Goal: Task Accomplishment & Management: Use online tool/utility

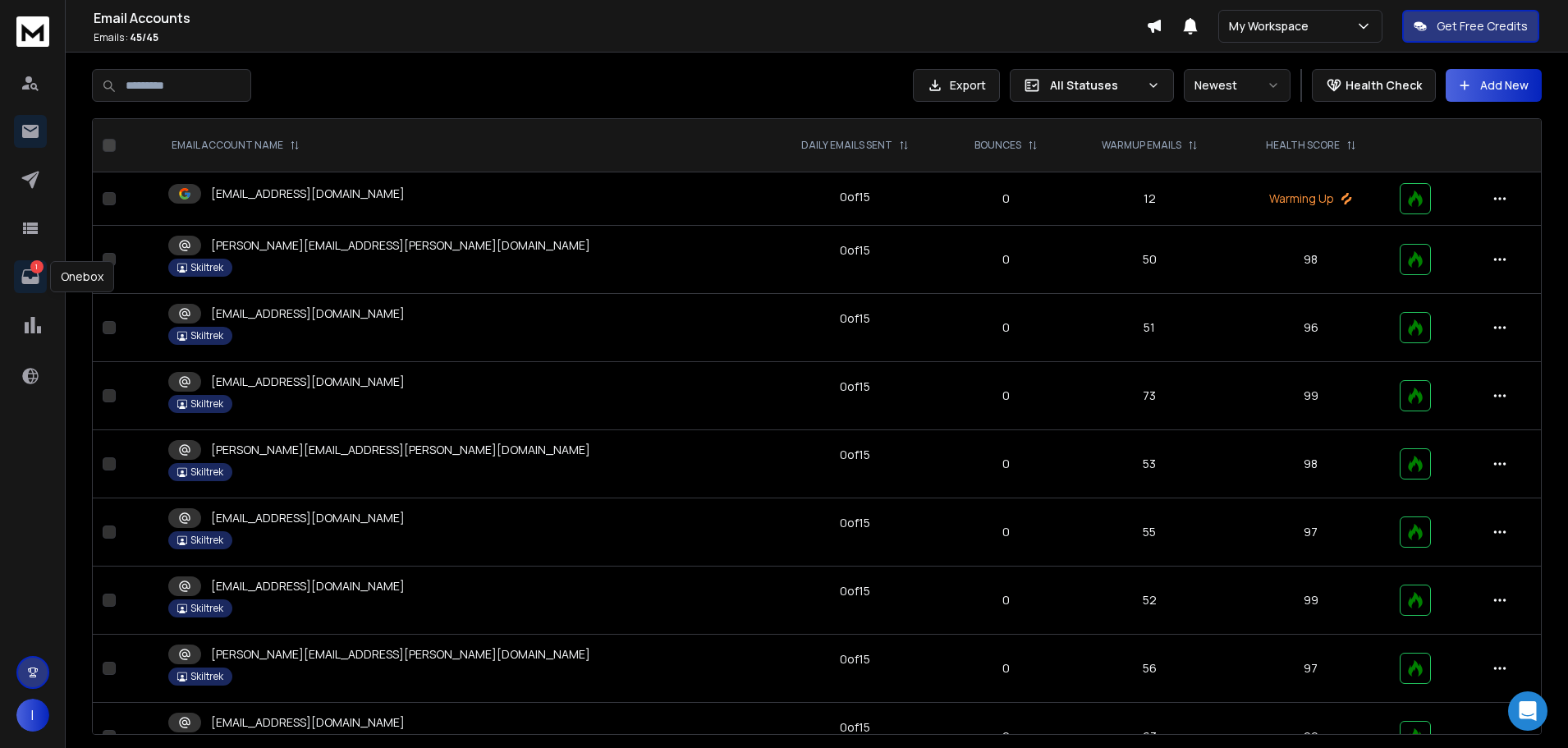
click at [38, 277] on icon at bounding box center [30, 276] width 17 height 15
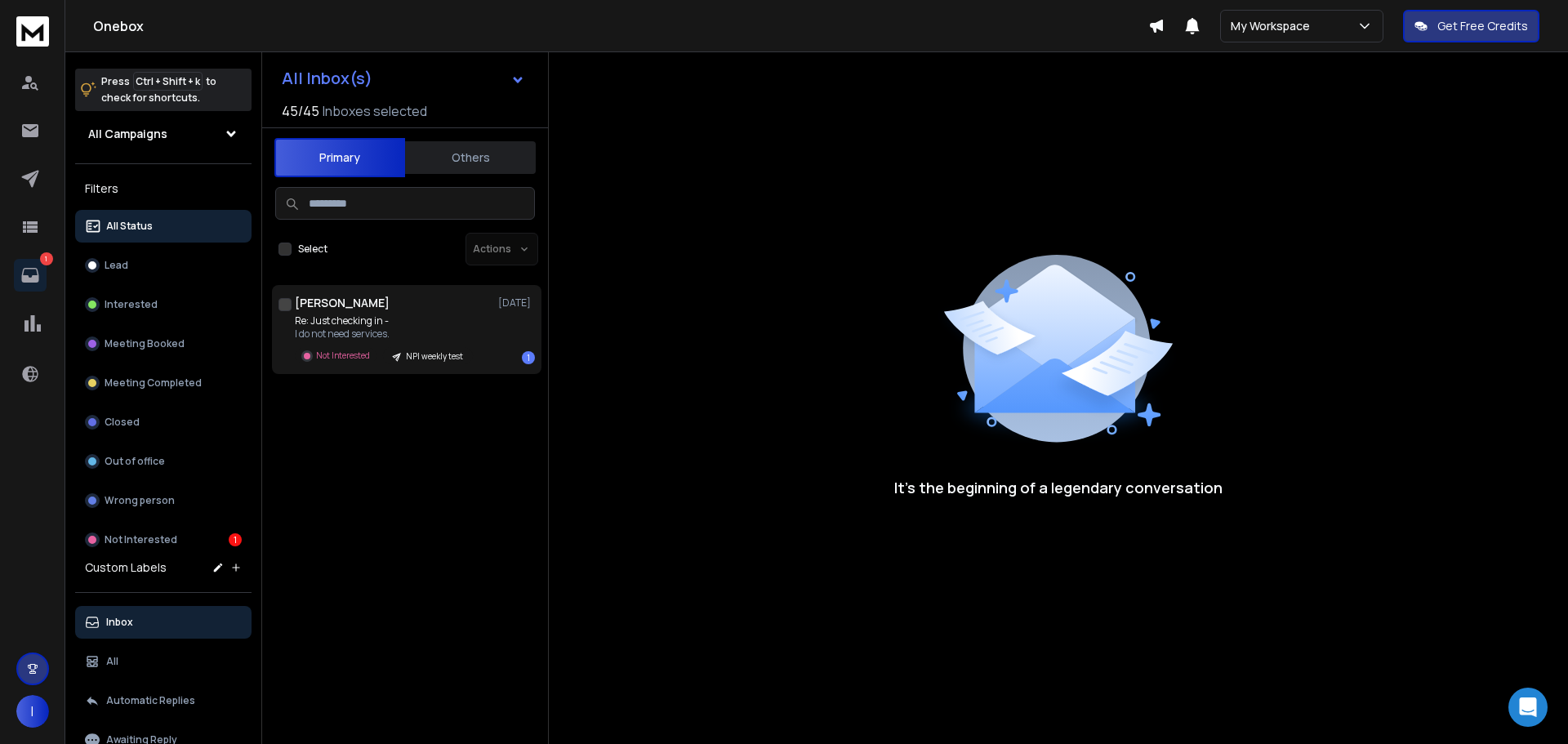
click at [331, 328] on p "I do not need services." at bounding box center [384, 334] width 178 height 13
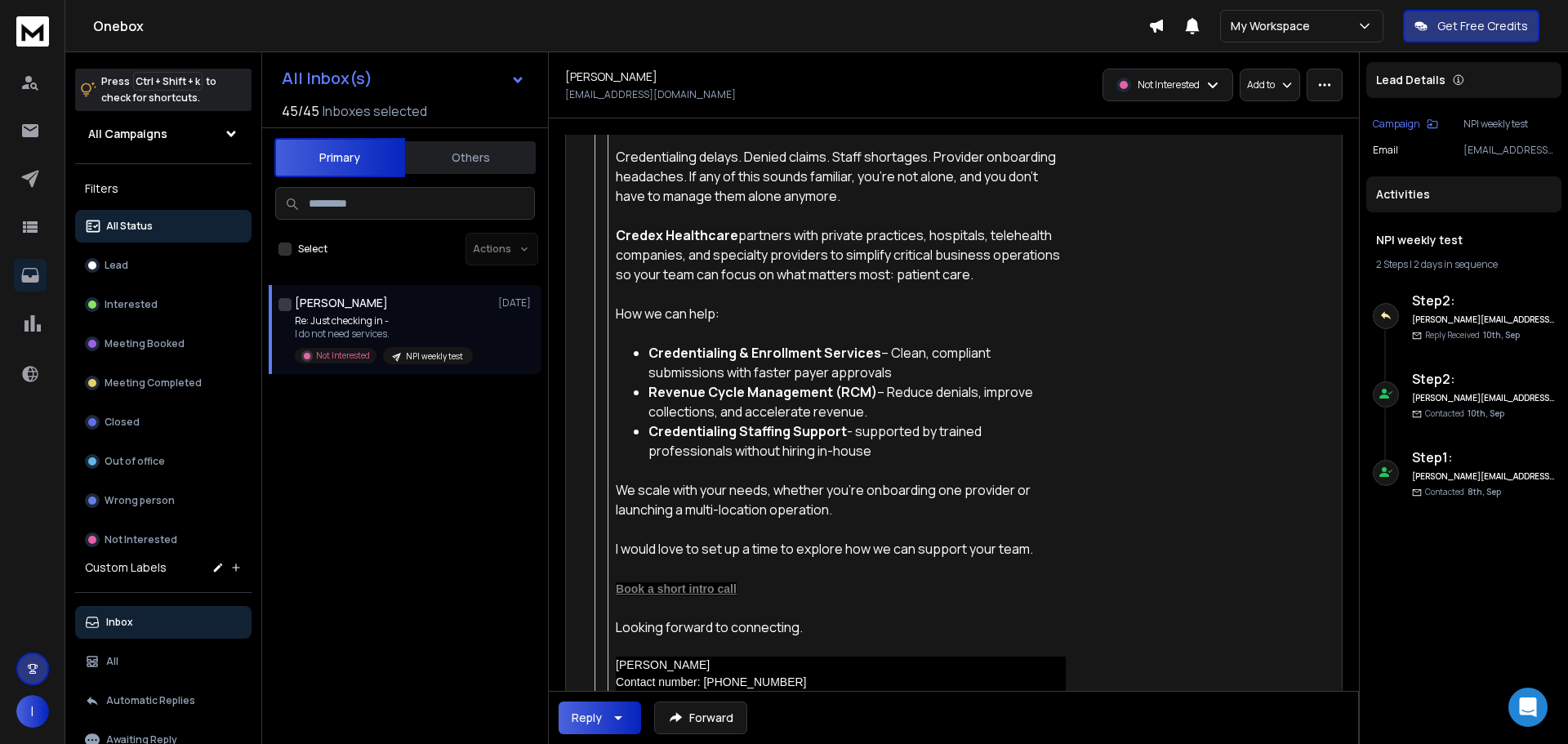
scroll to position [1424, 0]
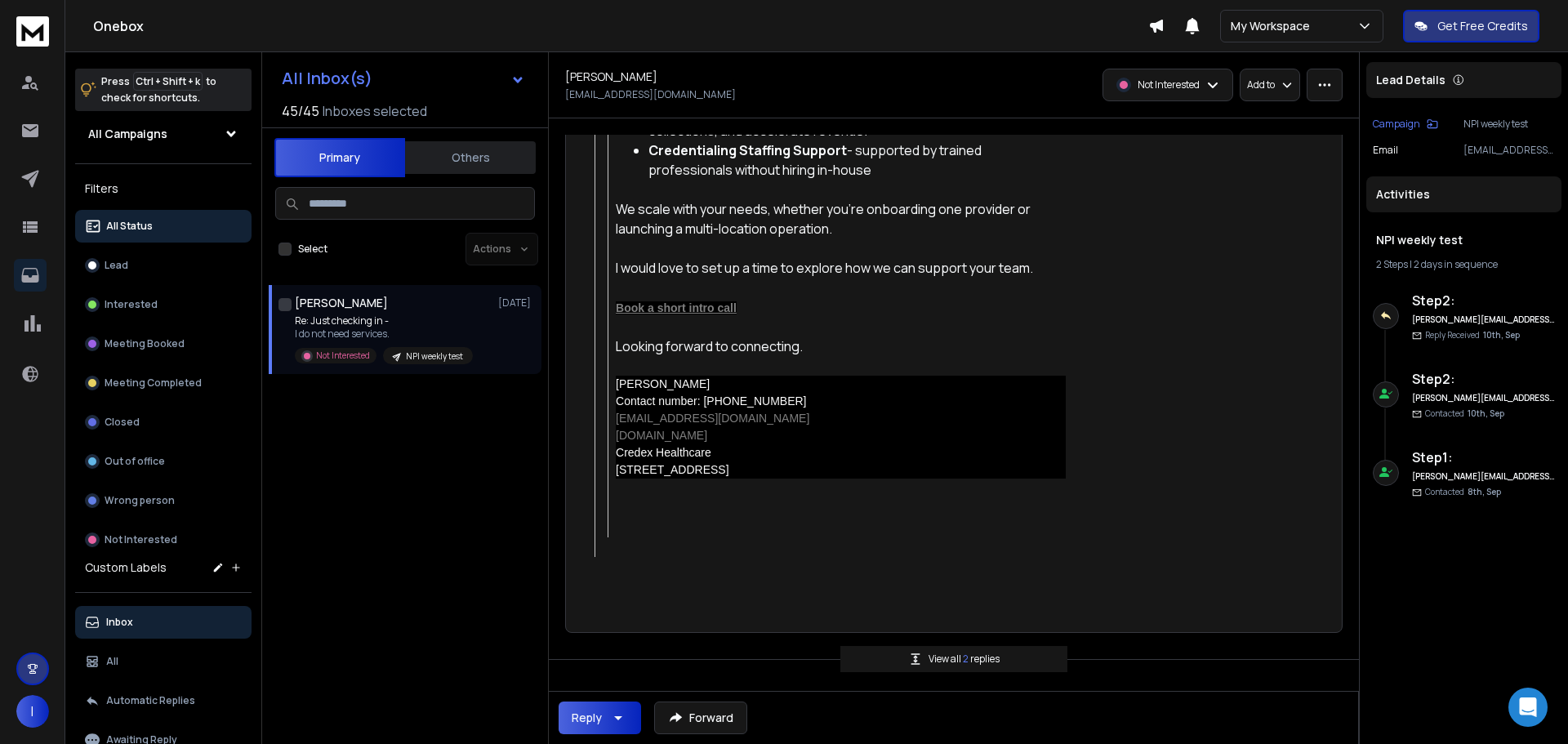
click at [499, 250] on div "Actions" at bounding box center [502, 249] width 73 height 33
click at [519, 247] on div "Actions" at bounding box center [502, 249] width 73 height 33
click at [485, 455] on div "Trisha Lott 10 Sep Re: Just checking in - I do not need services. Not Intereste…" at bounding box center [405, 381] width 286 height 200
click at [614, 717] on icon "button" at bounding box center [618, 718] width 20 height 20
click at [463, 560] on div "All Inbox(s) 45 / 45 Inboxes selected Primary Others Select Actions Trisha Lott…" at bounding box center [405, 424] width 286 height 744
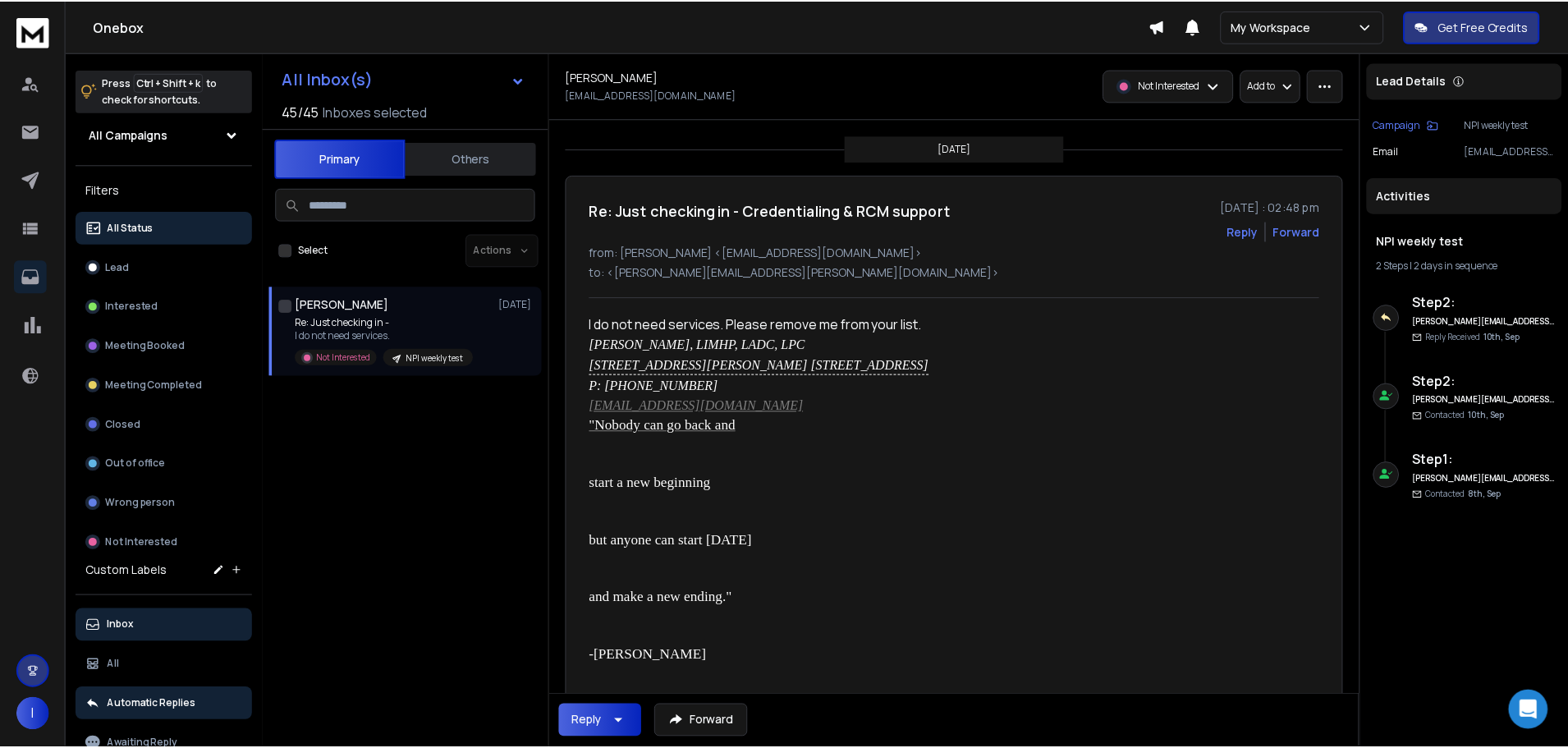
scroll to position [156, 0]
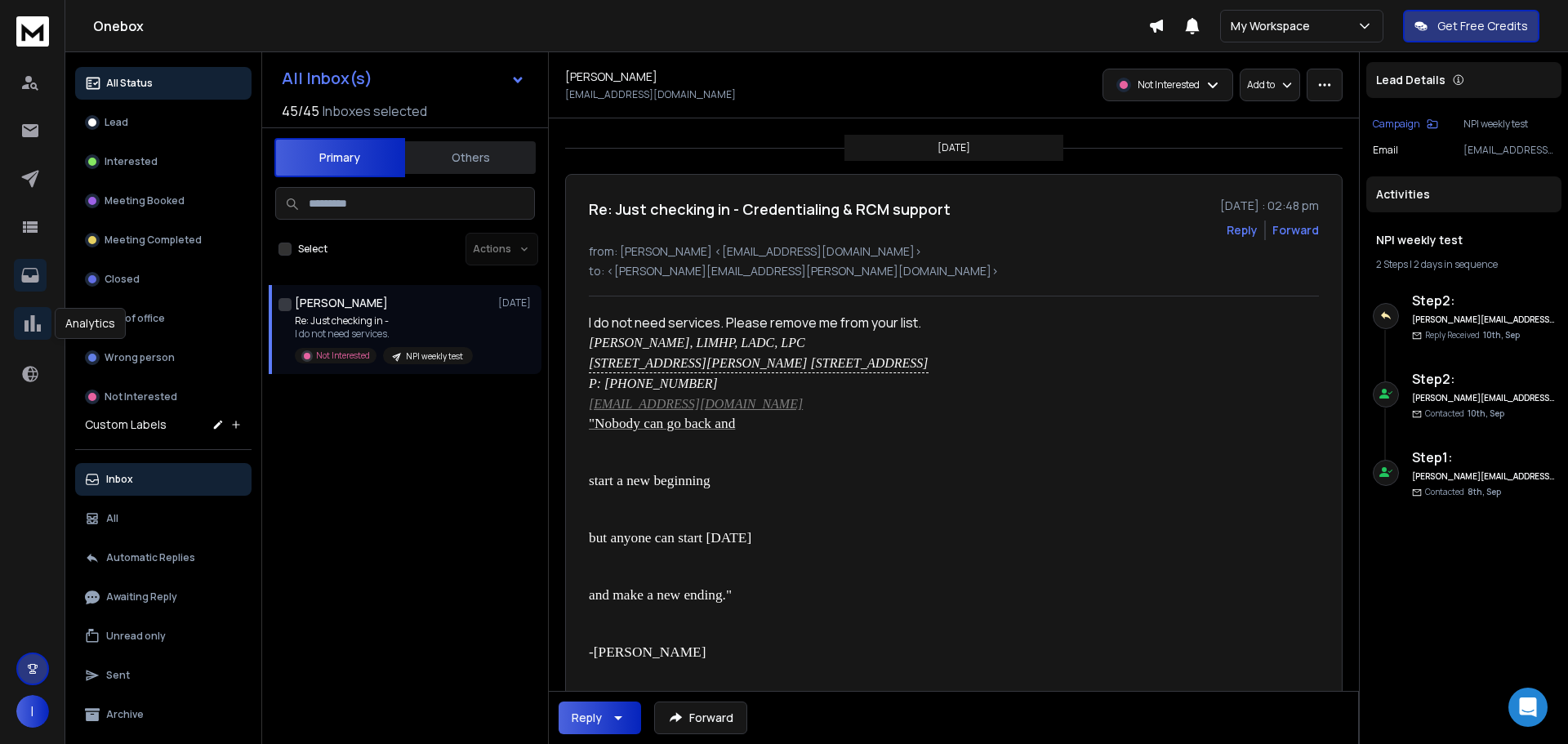
drag, startPoint x: 25, startPoint y: 320, endPoint x: 44, endPoint y: 328, distance: 20.6
click at [25, 320] on icon at bounding box center [33, 324] width 25 height 25
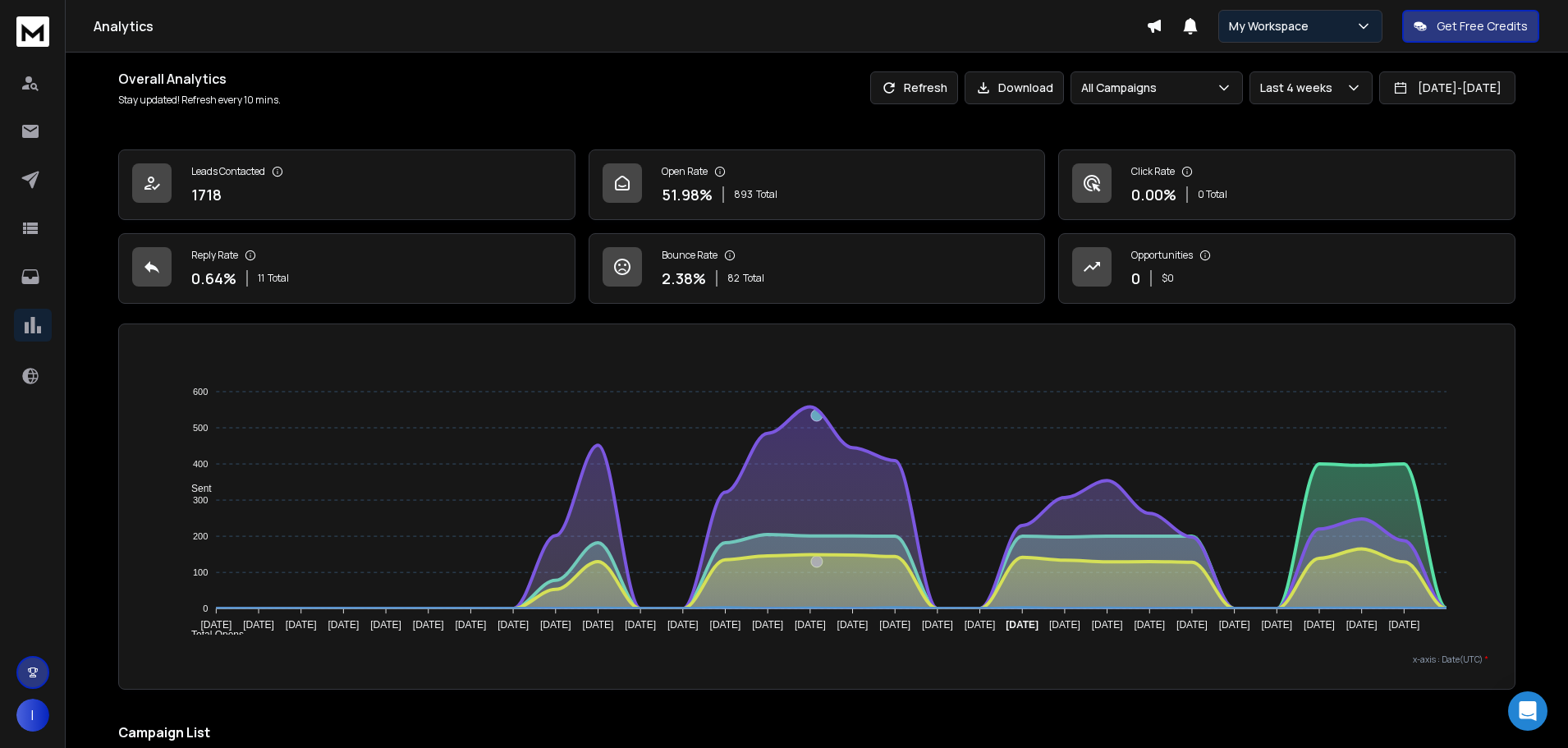
click at [1253, 26] on p "My Workspace" at bounding box center [1272, 27] width 86 height 17
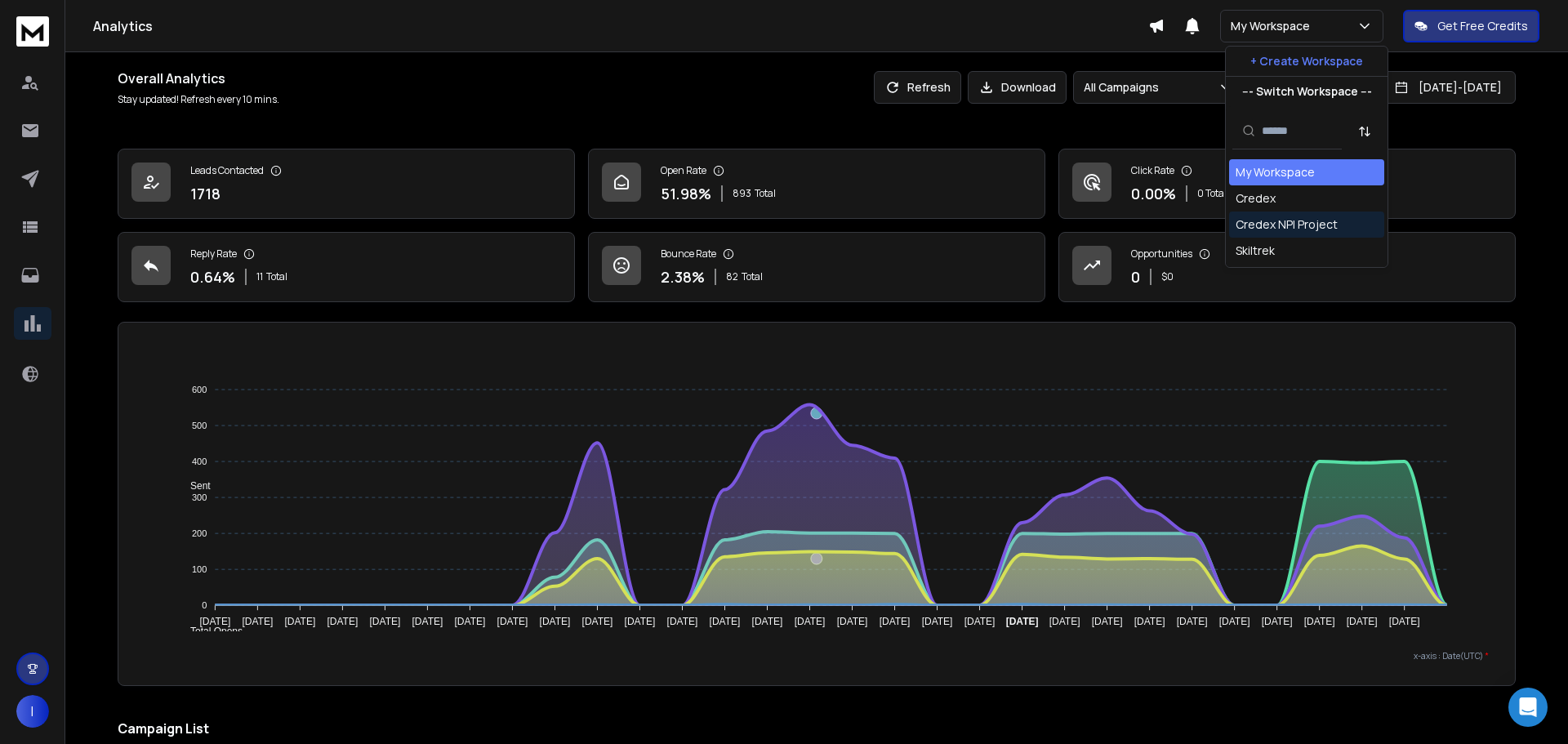
click at [1284, 220] on div "Credex NPI Project" at bounding box center [1286, 225] width 102 height 17
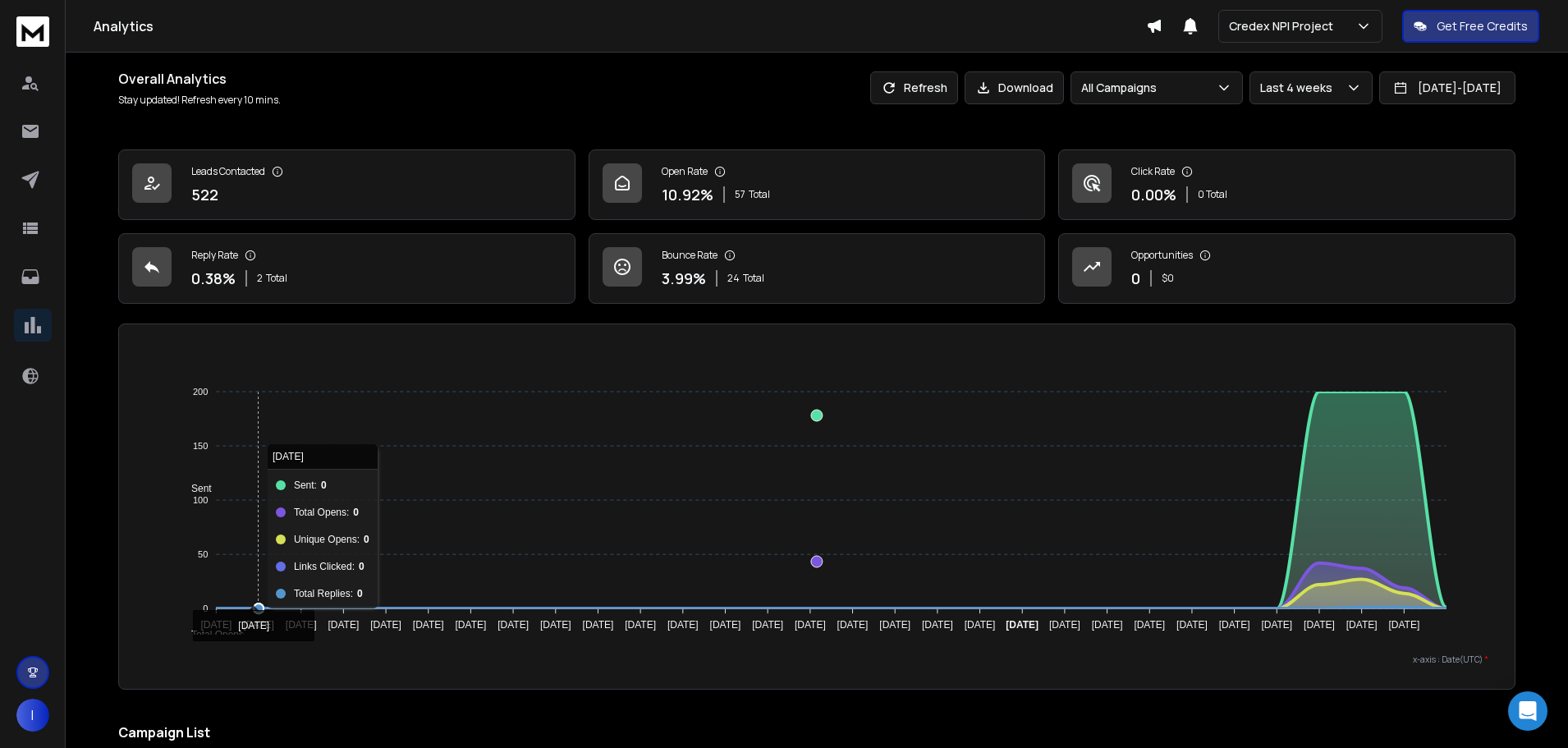
scroll to position [180, 0]
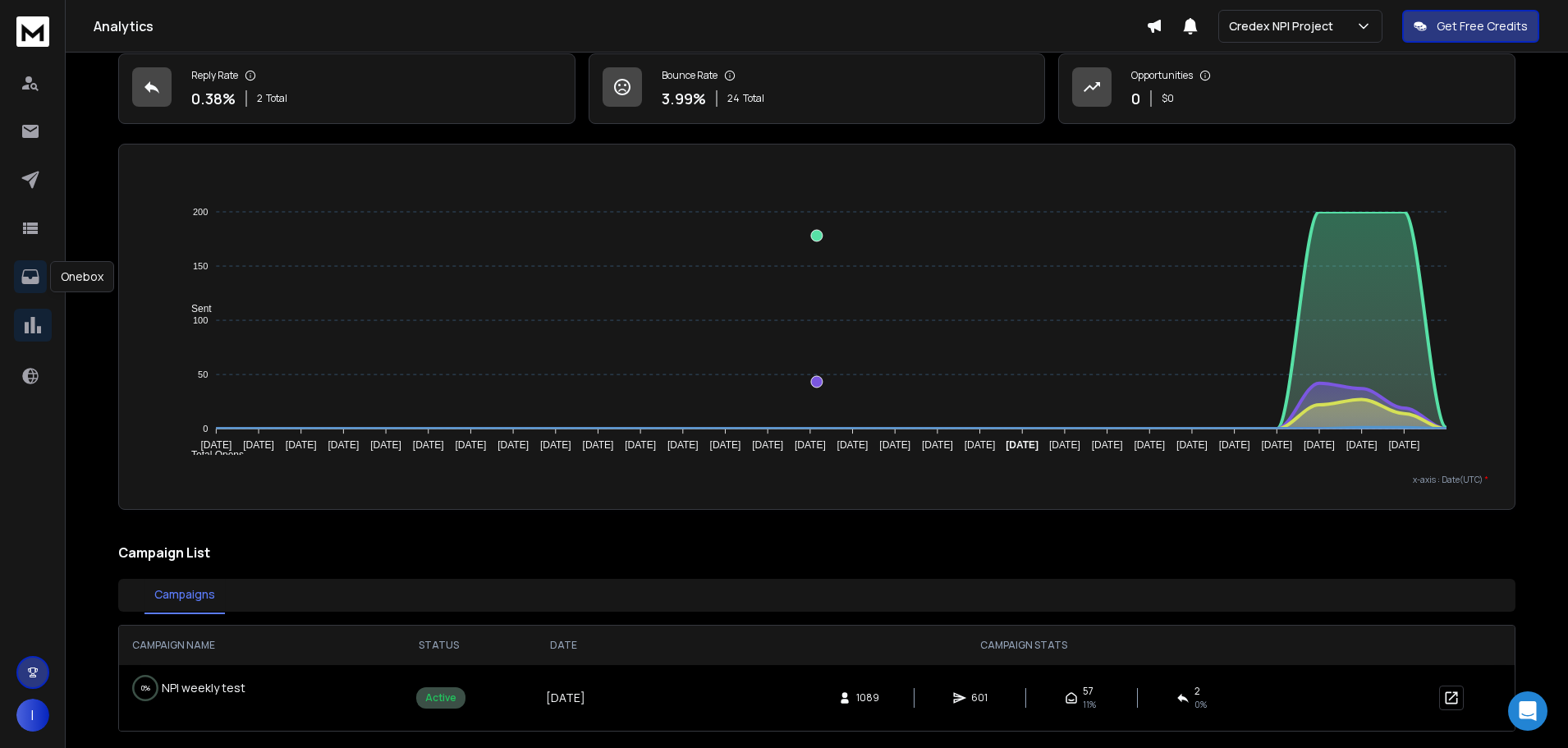
click at [21, 279] on icon at bounding box center [31, 276] width 20 height 20
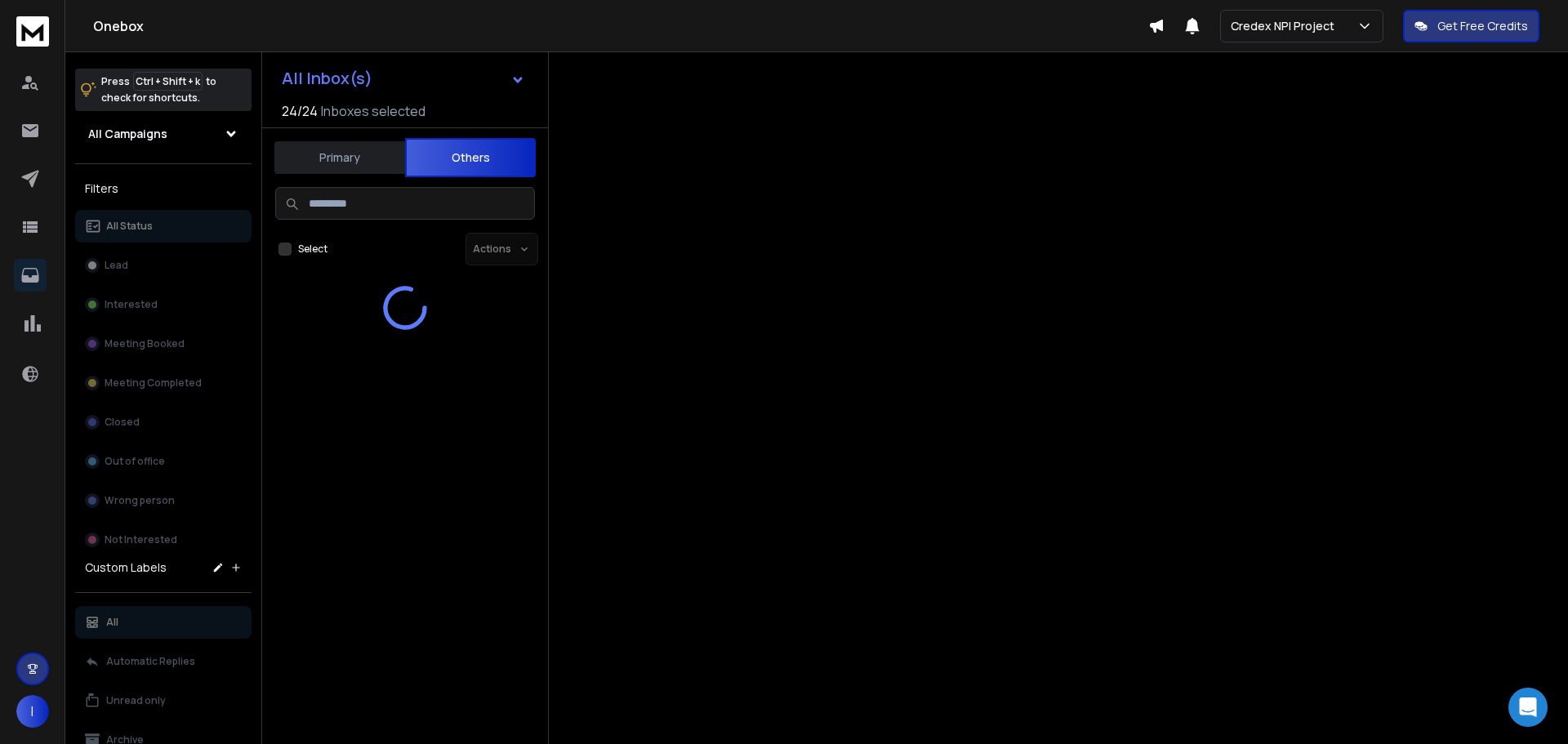
click at [453, 164] on button "Others" at bounding box center [470, 157] width 130 height 39
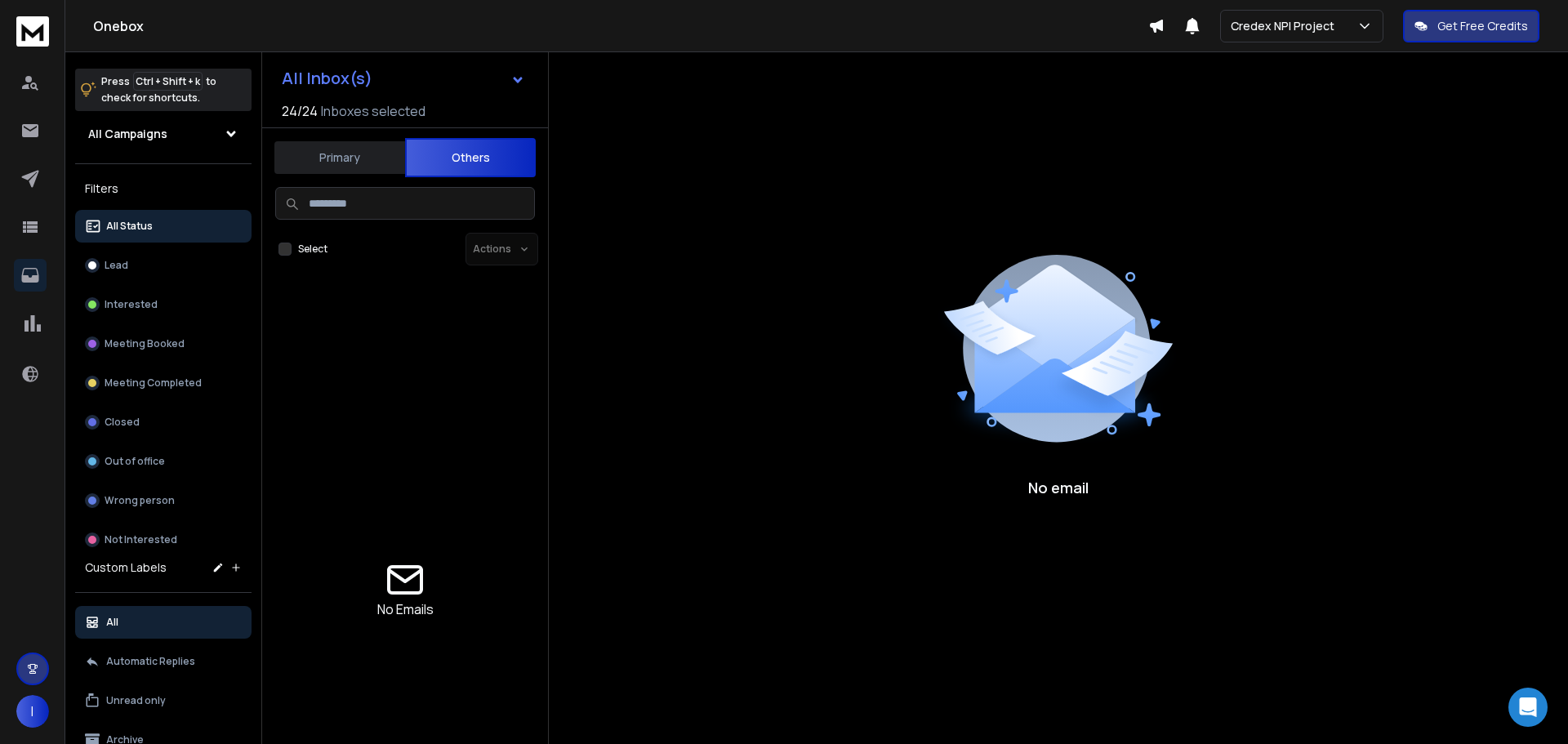
click at [333, 169] on button "Primary" at bounding box center [339, 158] width 130 height 36
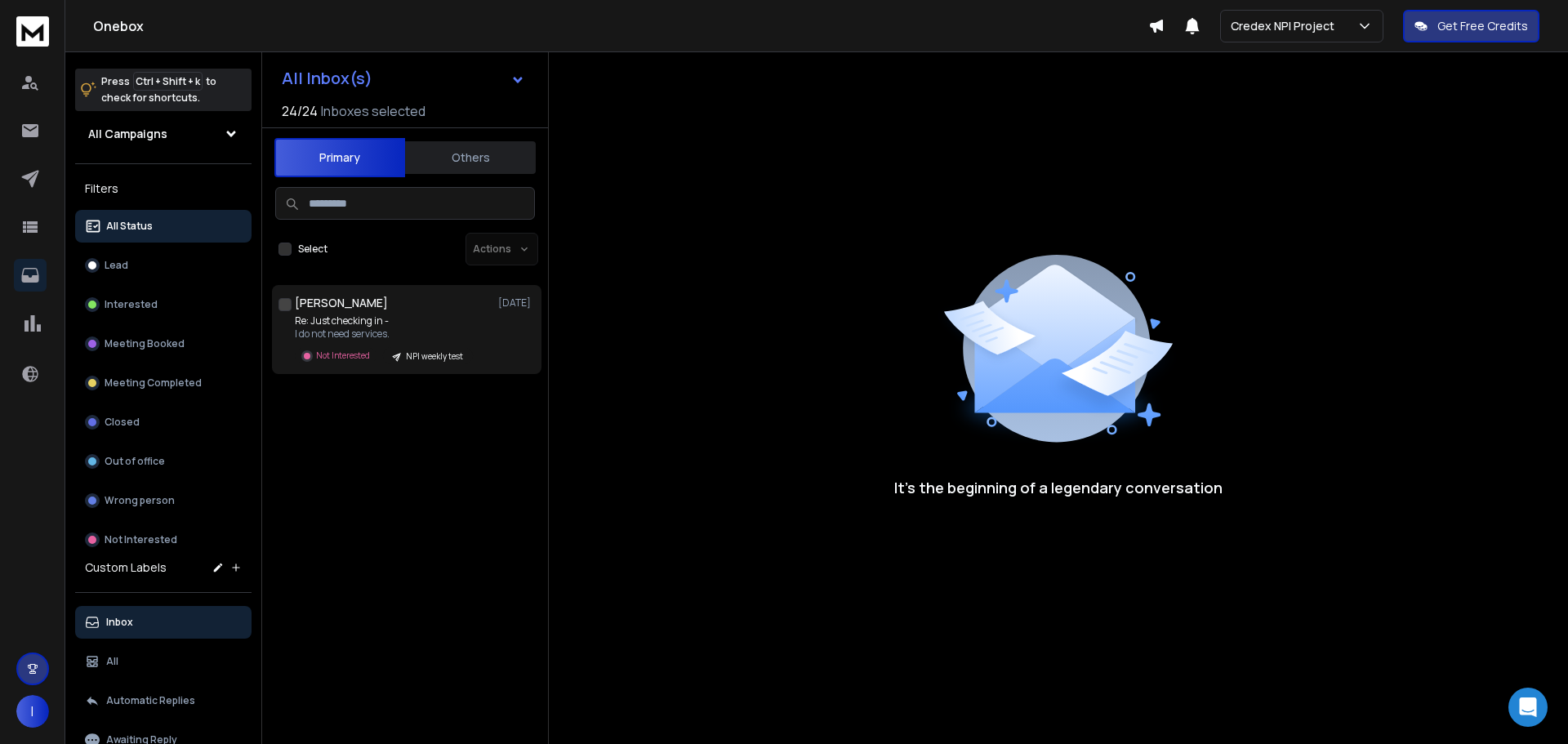
click at [385, 328] on p "I do not need services." at bounding box center [384, 334] width 178 height 13
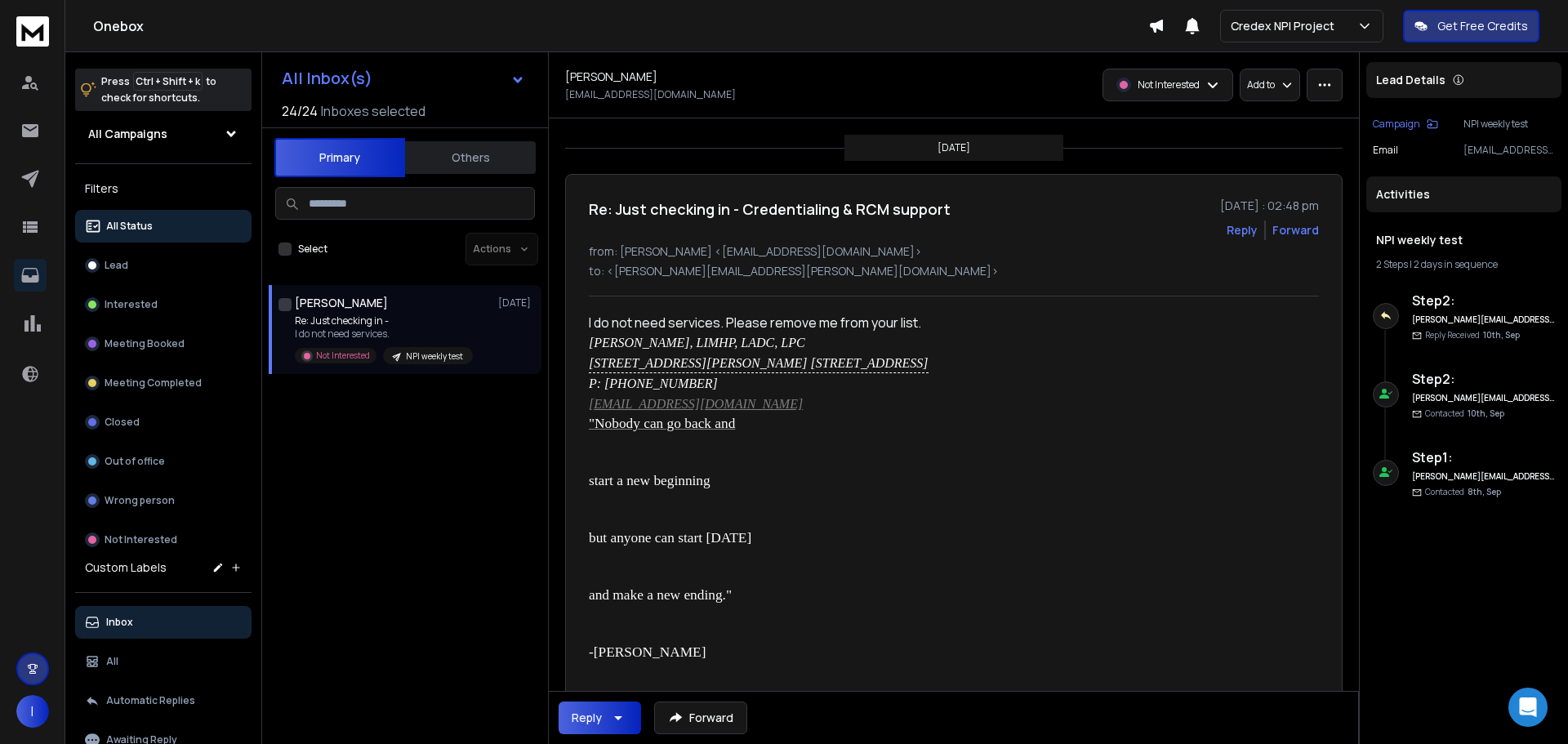
click at [1324, 92] on icon "button" at bounding box center [1324, 85] width 15 height 15
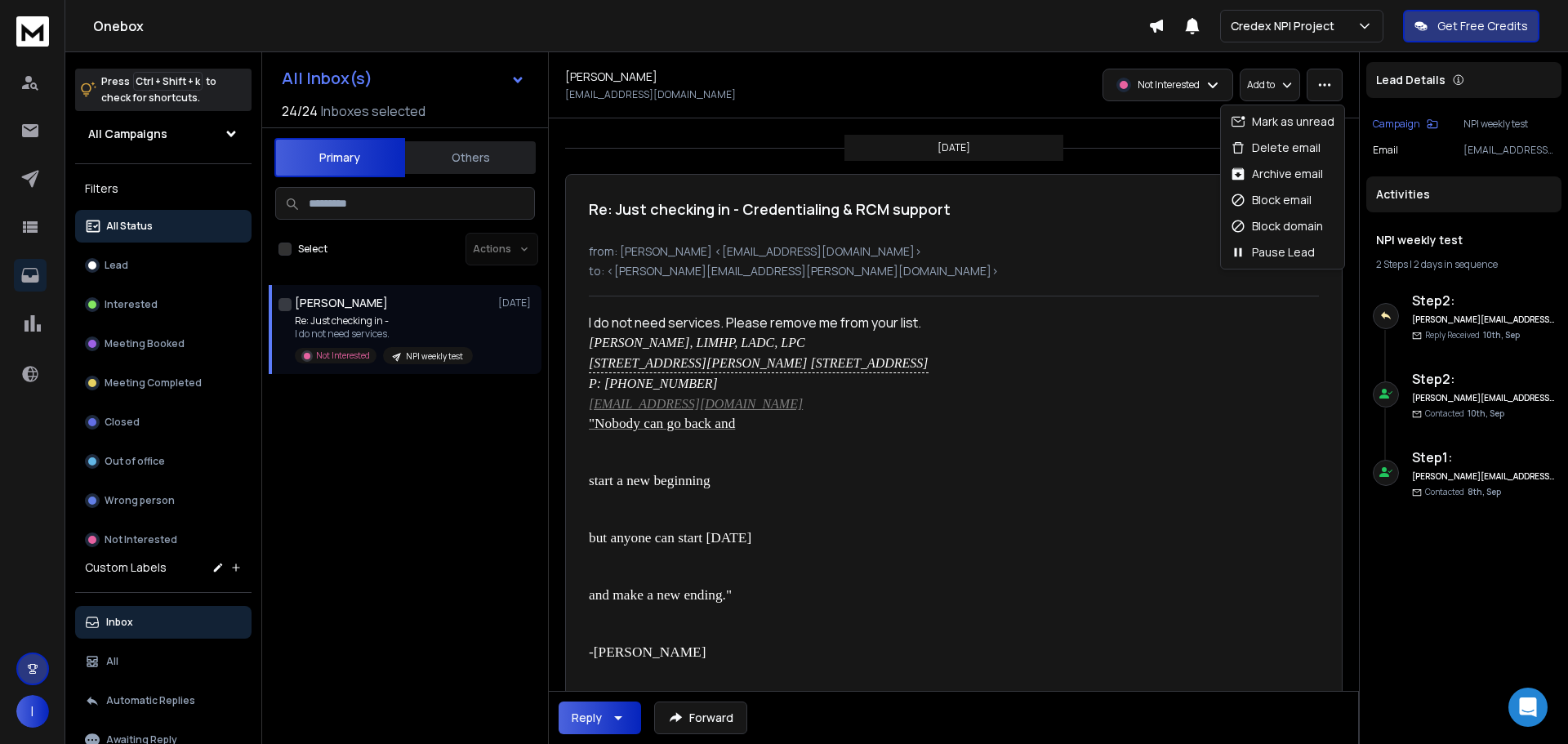
click at [992, 97] on div "Not Interested Add to" at bounding box center [1150, 85] width 384 height 33
